Goal: Task Accomplishment & Management: Use online tool/utility

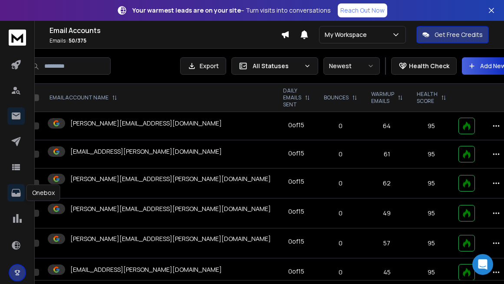
click at [14, 194] on icon at bounding box center [15, 193] width 9 height 8
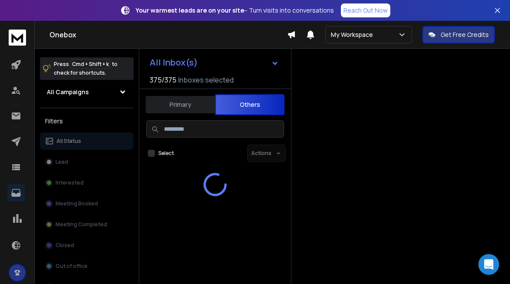
click at [250, 109] on button "Others" at bounding box center [249, 104] width 69 height 21
click at [238, 132] on input at bounding box center [215, 128] width 138 height 17
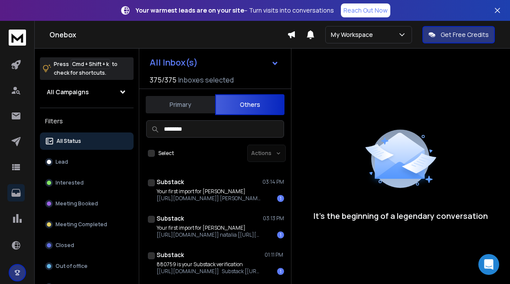
type input "********"
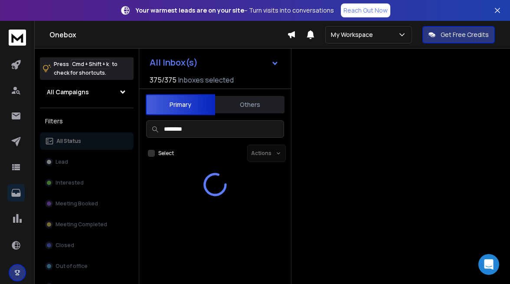
click at [184, 112] on button "Primary" at bounding box center [180, 104] width 69 height 21
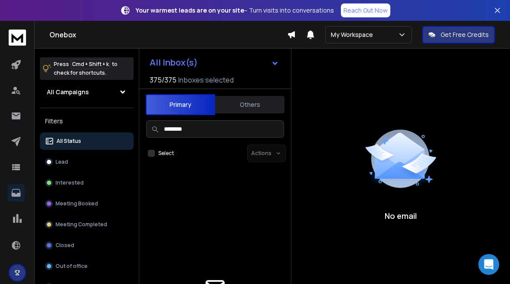
click at [247, 106] on button "Others" at bounding box center [249, 104] width 69 height 19
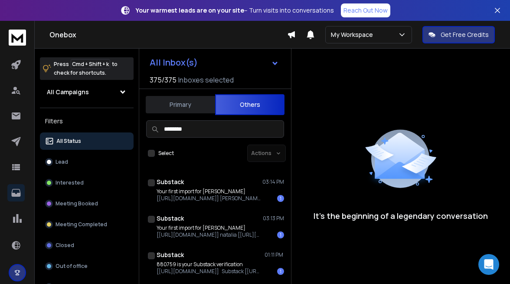
click at [185, 106] on button "Primary" at bounding box center [180, 104] width 69 height 19
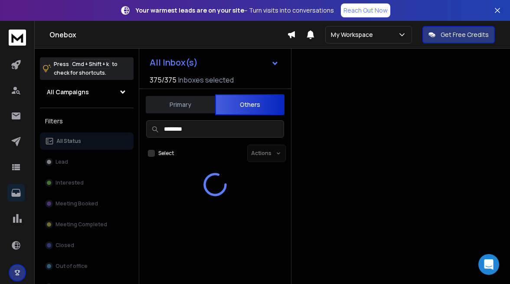
click at [253, 105] on button "Others" at bounding box center [249, 104] width 69 height 21
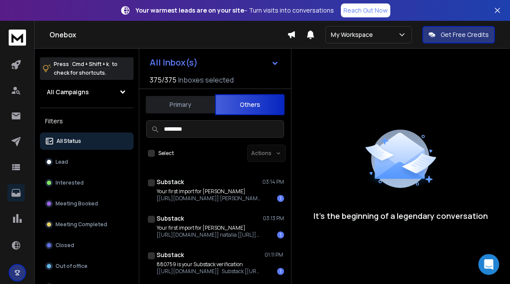
click at [182, 106] on button "Primary" at bounding box center [180, 104] width 69 height 19
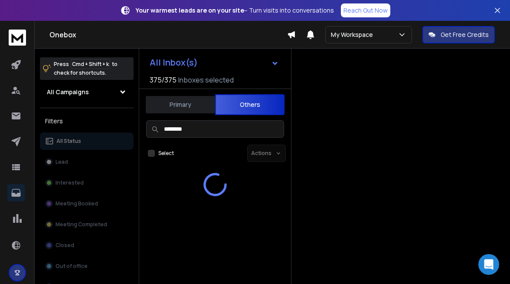
click at [238, 105] on button "Others" at bounding box center [249, 104] width 69 height 21
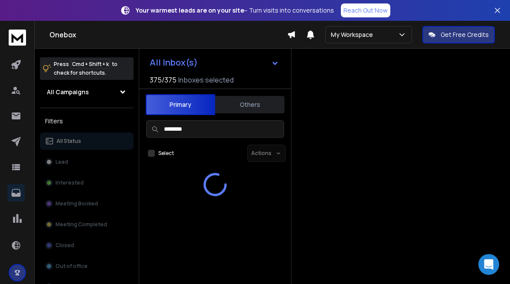
click at [186, 105] on button "Primary" at bounding box center [180, 104] width 69 height 21
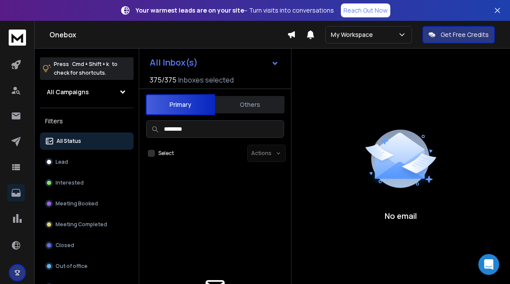
click at [249, 104] on button "Others" at bounding box center [249, 104] width 69 height 19
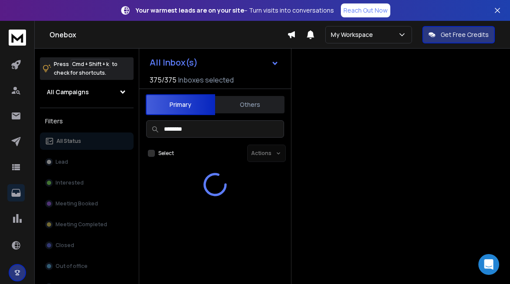
click at [181, 104] on button "Primary" at bounding box center [180, 104] width 69 height 21
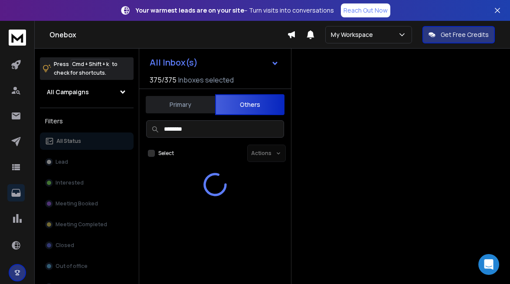
click at [238, 101] on button "Others" at bounding box center [249, 104] width 69 height 21
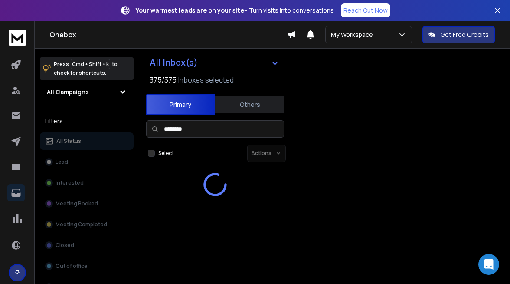
click at [185, 103] on button "Primary" at bounding box center [180, 104] width 69 height 21
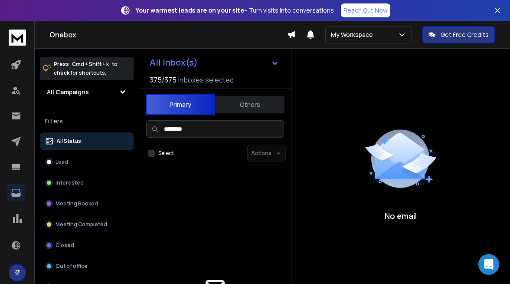
click at [251, 103] on button "Others" at bounding box center [249, 104] width 69 height 19
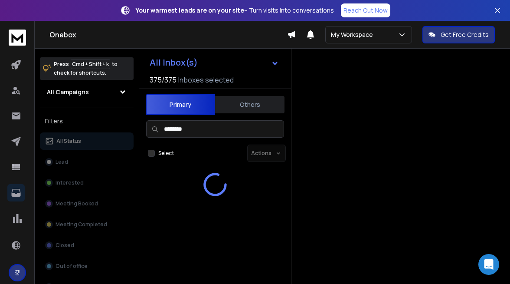
click at [181, 109] on button "Primary" at bounding box center [180, 104] width 69 height 21
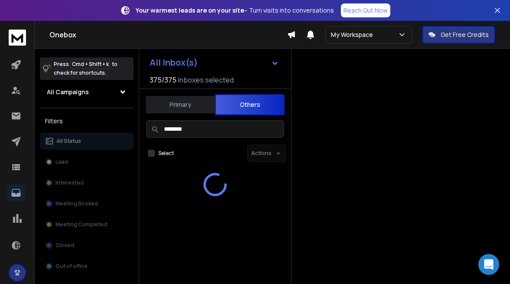
click at [240, 106] on button "Others" at bounding box center [249, 104] width 69 height 21
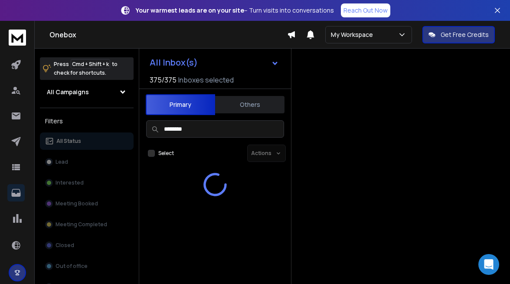
click at [155, 107] on button "Primary" at bounding box center [180, 104] width 69 height 21
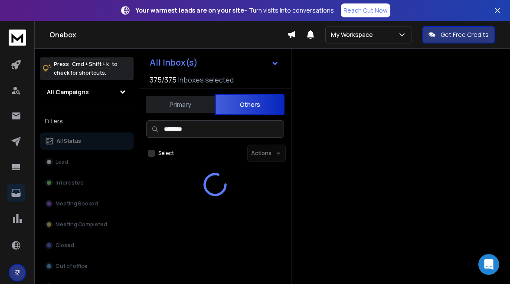
click at [250, 104] on button "Others" at bounding box center [249, 104] width 69 height 21
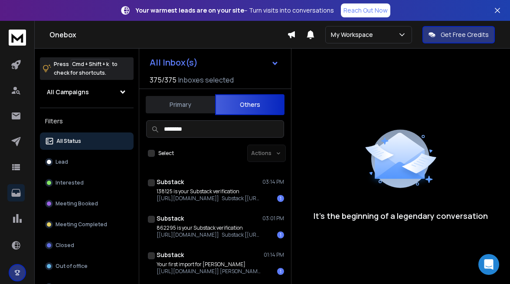
click at [188, 109] on button "Primary" at bounding box center [180, 104] width 69 height 19
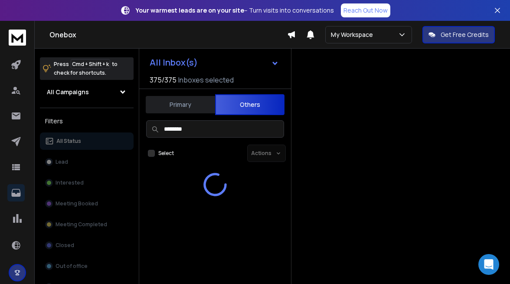
click at [263, 107] on button "Others" at bounding box center [249, 104] width 69 height 21
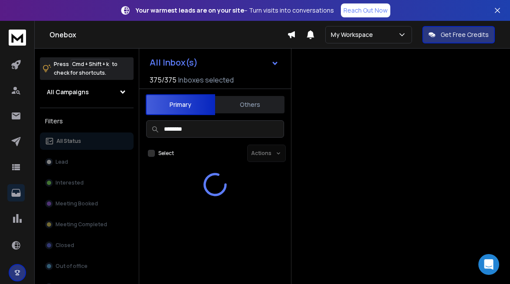
click at [194, 107] on button "Primary" at bounding box center [180, 104] width 69 height 21
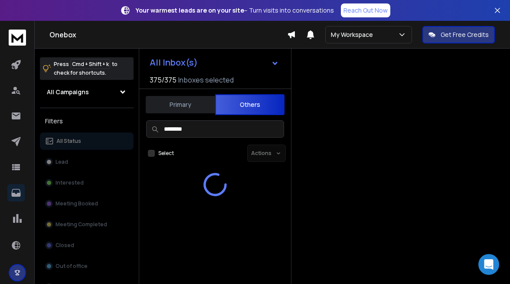
click at [264, 104] on button "Others" at bounding box center [249, 104] width 69 height 21
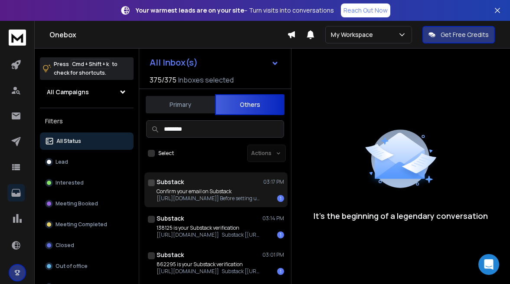
click at [234, 186] on div "Substack 03:17 PM Confirm your email on Substack [[URL][DOMAIN_NAME]] Before se…" at bounding box center [221, 190] width 128 height 24
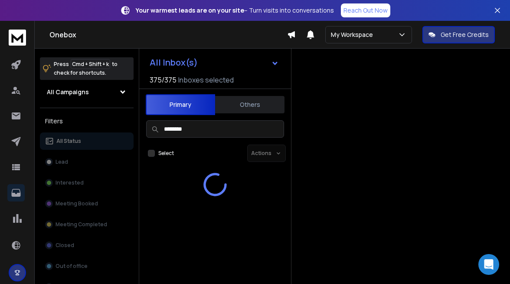
click at [174, 112] on button "Primary" at bounding box center [180, 104] width 69 height 21
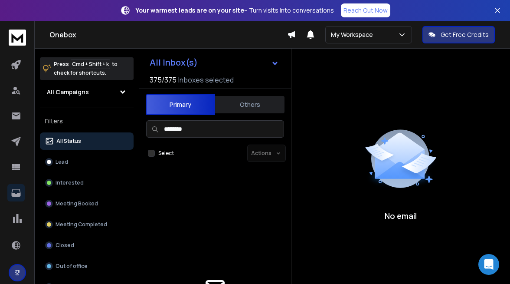
click at [251, 107] on button "Others" at bounding box center [249, 104] width 69 height 19
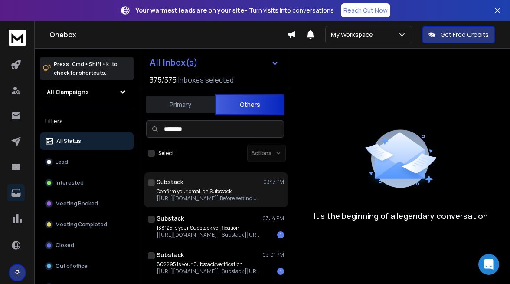
click at [222, 189] on p "Confirm your email on Substack" at bounding box center [209, 191] width 104 height 7
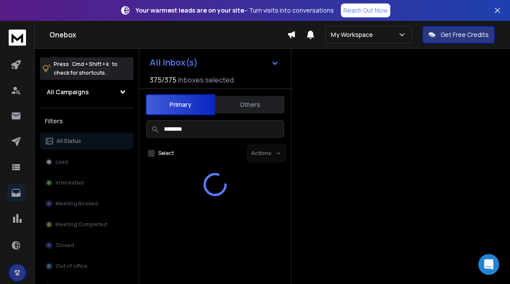
click at [199, 109] on button "Primary" at bounding box center [180, 104] width 69 height 21
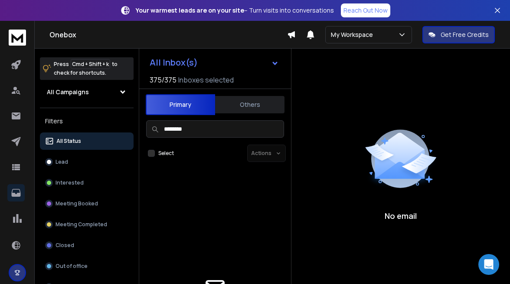
click at [257, 106] on button "Others" at bounding box center [249, 104] width 69 height 19
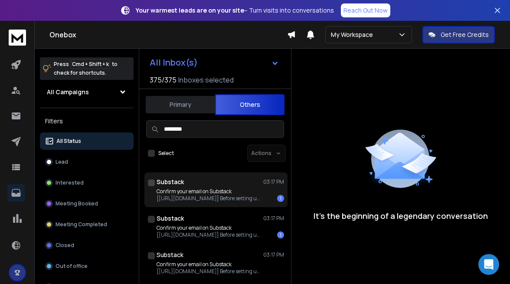
click at [226, 195] on p "[[URL][DOMAIN_NAME]] Before setting up your publication," at bounding box center [209, 198] width 104 height 7
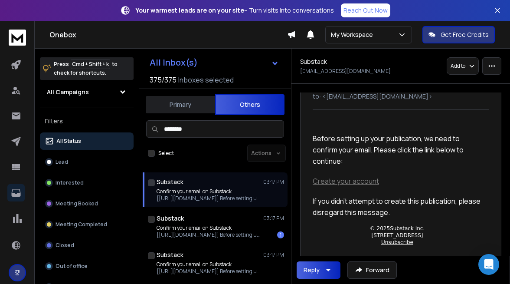
scroll to position [72, 0]
